Goal: Navigation & Orientation: Find specific page/section

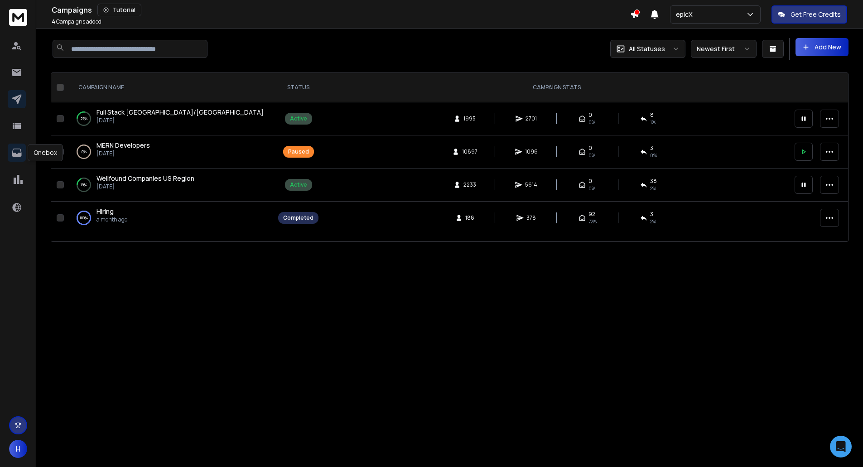
click at [24, 151] on link at bounding box center [17, 153] width 18 height 18
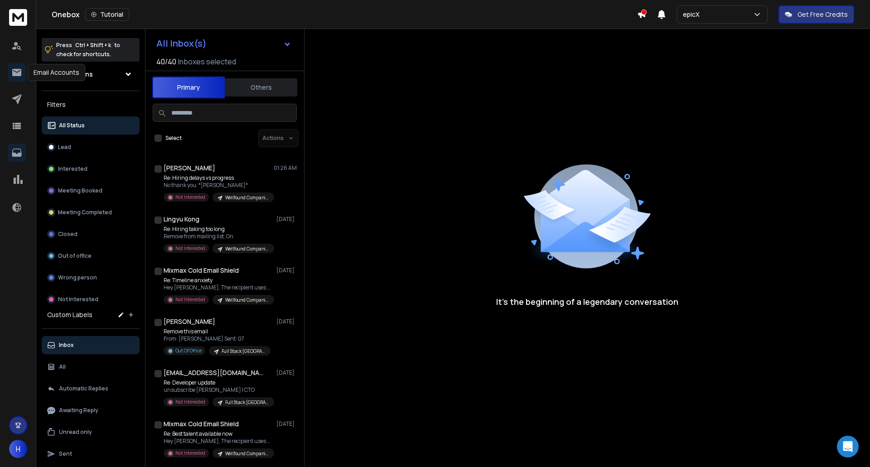
click at [19, 70] on icon at bounding box center [16, 72] width 9 height 7
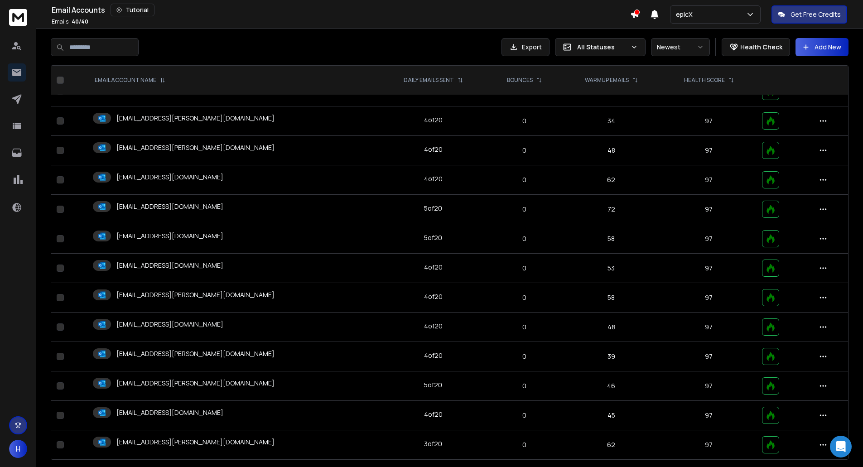
scroll to position [821, 0]
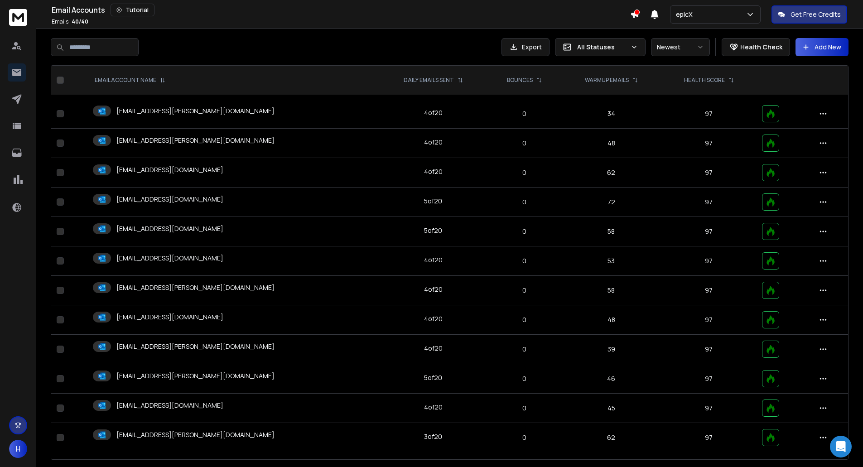
click at [28, 96] on div at bounding box center [18, 100] width 21 height 21
click at [19, 99] on icon at bounding box center [17, 100] width 10 height 10
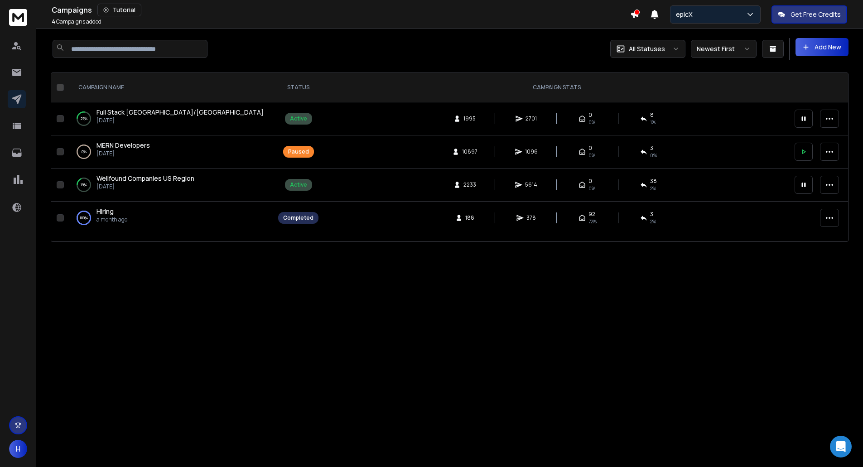
click at [726, 14] on div "epicX" at bounding box center [715, 14] width 79 height 9
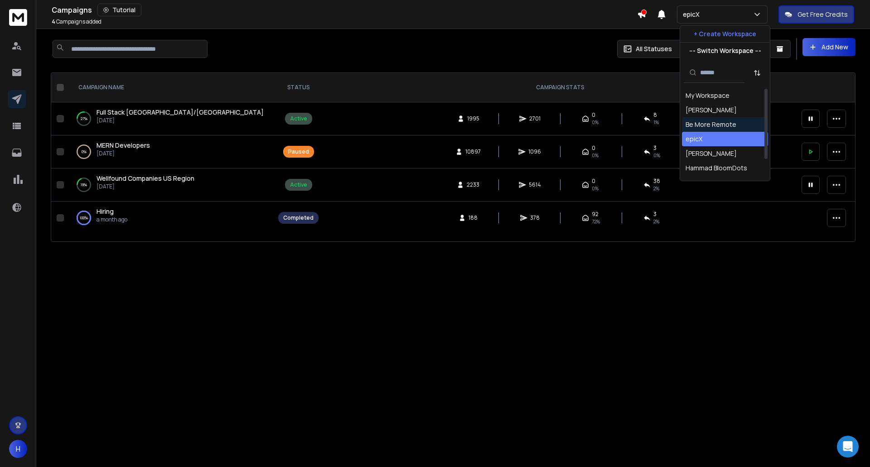
click at [713, 117] on div "Be More Remote" at bounding box center [725, 124] width 86 height 15
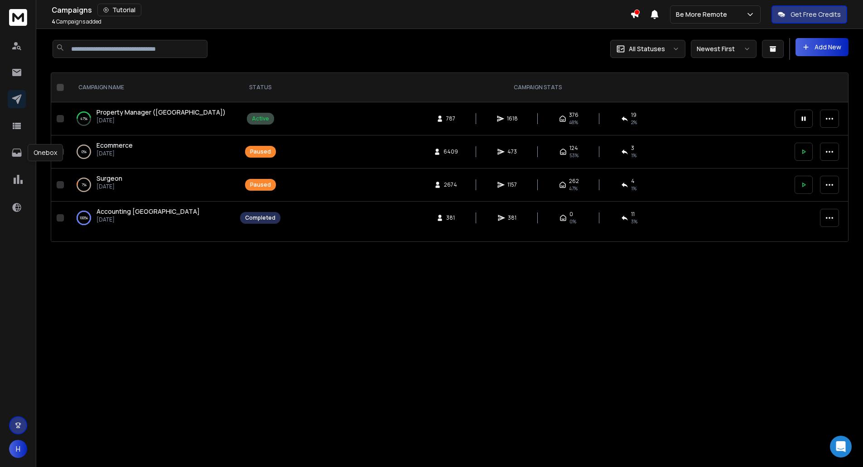
click at [3, 155] on div "H" at bounding box center [18, 233] width 36 height 467
click at [6, 155] on div "H" at bounding box center [18, 233] width 36 height 467
click at [18, 178] on icon at bounding box center [18, 179] width 9 height 9
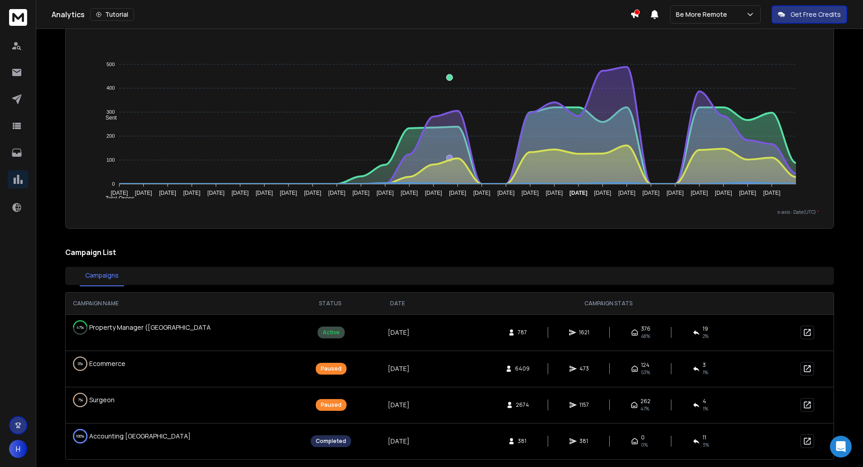
scroll to position [154, 0]
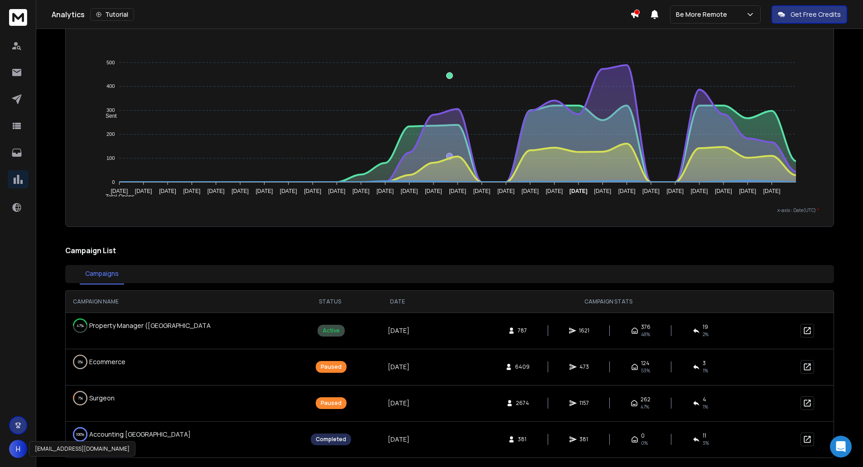
click at [26, 458] on button "H" at bounding box center [18, 449] width 18 height 18
